Goal: Task Accomplishment & Management: Manage account settings

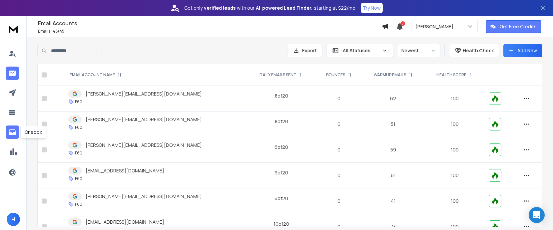
click at [10, 132] on icon at bounding box center [12, 132] width 8 height 8
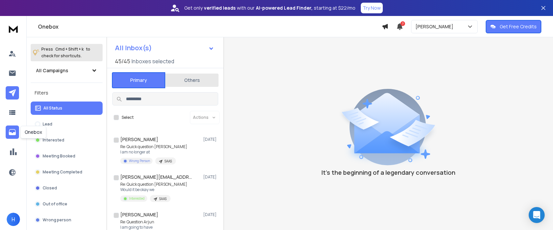
click at [15, 94] on icon at bounding box center [12, 93] width 8 height 8
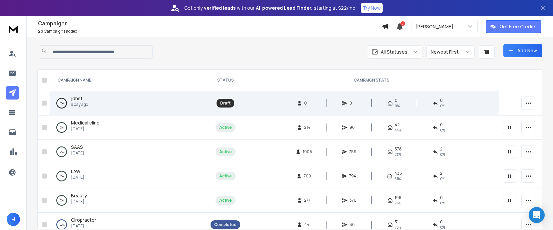
click at [528, 109] on button "button" at bounding box center [529, 103] width 14 height 13
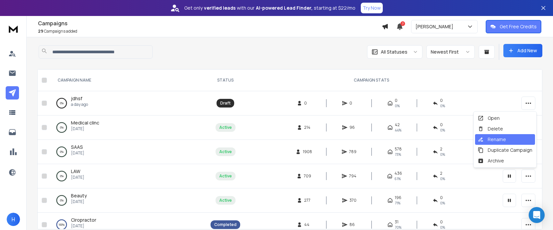
click at [506, 134] on div "Delete" at bounding box center [505, 129] width 60 height 11
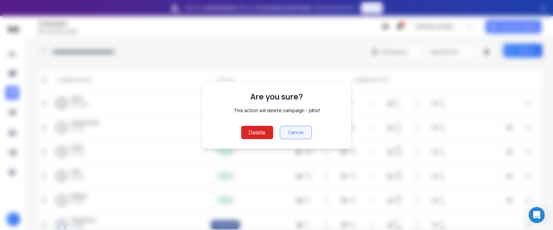
click at [261, 140] on div "Are you sure? This action will delete campaign - jdhsf Delete Cancel" at bounding box center [277, 115] width 150 height 67
click at [258, 135] on button "Delete" at bounding box center [257, 132] width 32 height 13
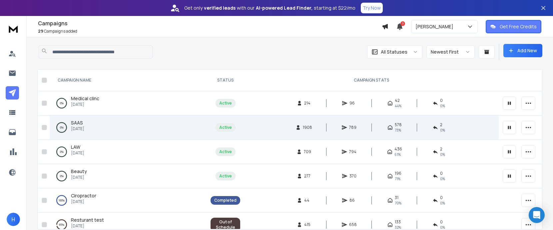
scroll to position [36, 0]
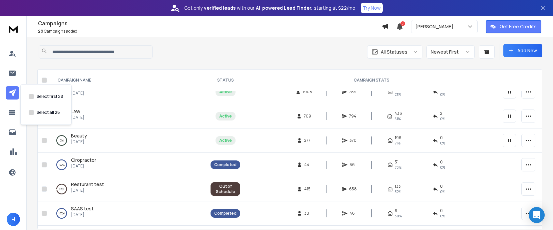
click at [20, 134] on div at bounding box center [13, 134] width 15 height 16
click at [16, 134] on link at bounding box center [12, 132] width 13 height 13
